Goal: Task Accomplishment & Management: Use online tool/utility

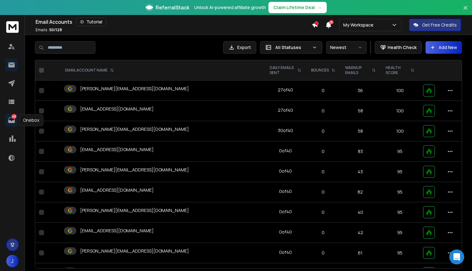
click at [12, 116] on p "493" at bounding box center [14, 116] width 5 height 5
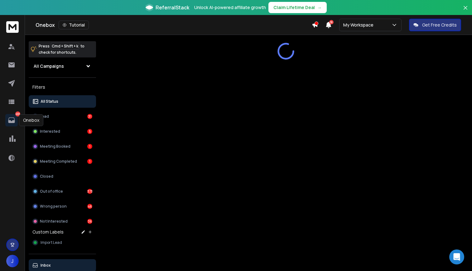
click at [13, 119] on icon at bounding box center [11, 119] width 7 height 7
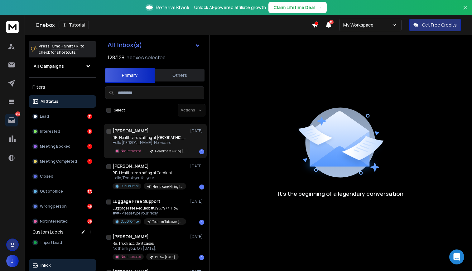
click at [179, 134] on div "[PERSON_NAME] [DATE] RE: Healthcare staffing at [GEOGRAPHIC_DATA] Hello Arina: …" at bounding box center [159, 141] width 92 height 27
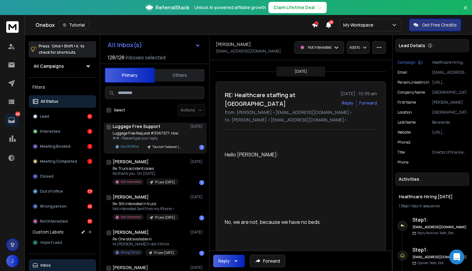
click at [176, 133] on p "Luggage Free Request #3967977: How" at bounding box center [150, 133] width 74 height 5
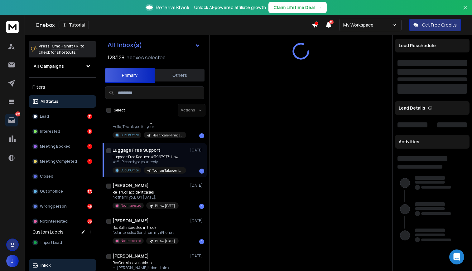
scroll to position [43, 0]
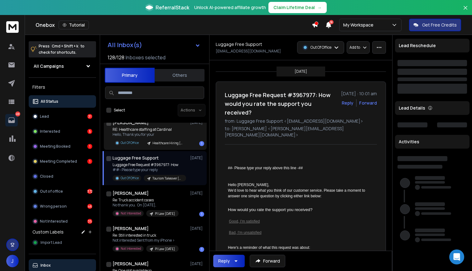
click at [177, 137] on div "RE: Healthcare staffing at Cardinal Hello, Thank you for your Out Of Office Hea…" at bounding box center [150, 136] width 74 height 19
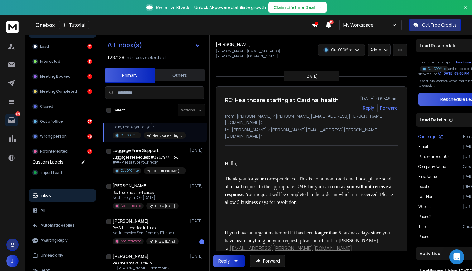
scroll to position [135, 0]
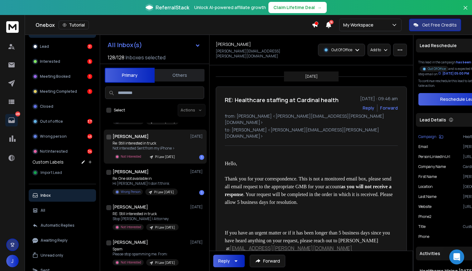
click at [175, 153] on div "PI Law [DATE]" at bounding box center [162, 156] width 32 height 7
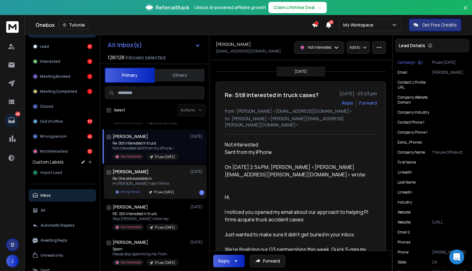
click at [176, 181] on p "Hi [PERSON_NAME]! I don't think" at bounding box center [145, 183] width 65 height 5
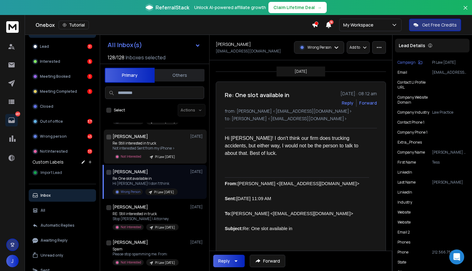
click at [175, 148] on p "Not interested Sent from my iPhone >" at bounding box center [146, 148] width 66 height 5
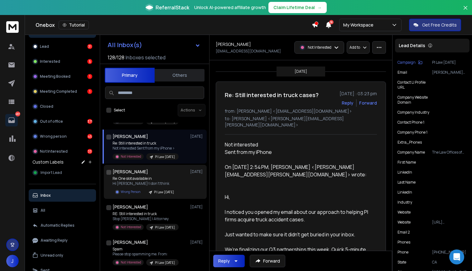
click at [173, 186] on p "Hi [PERSON_NAME]! I don't think" at bounding box center [145, 183] width 65 height 5
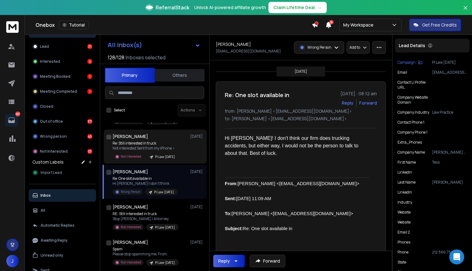
click at [170, 160] on div "[PERSON_NAME] [DATE] Re: Still interested in truck Not interested Sent from my …" at bounding box center [155, 146] width 103 height 34
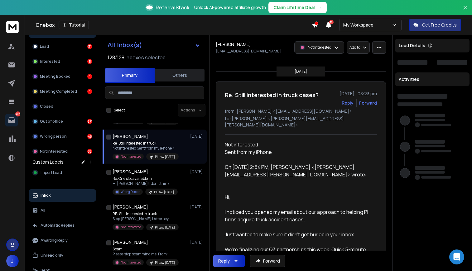
scroll to position [0, 0]
